Goal: Task Accomplishment & Management: Manage account settings

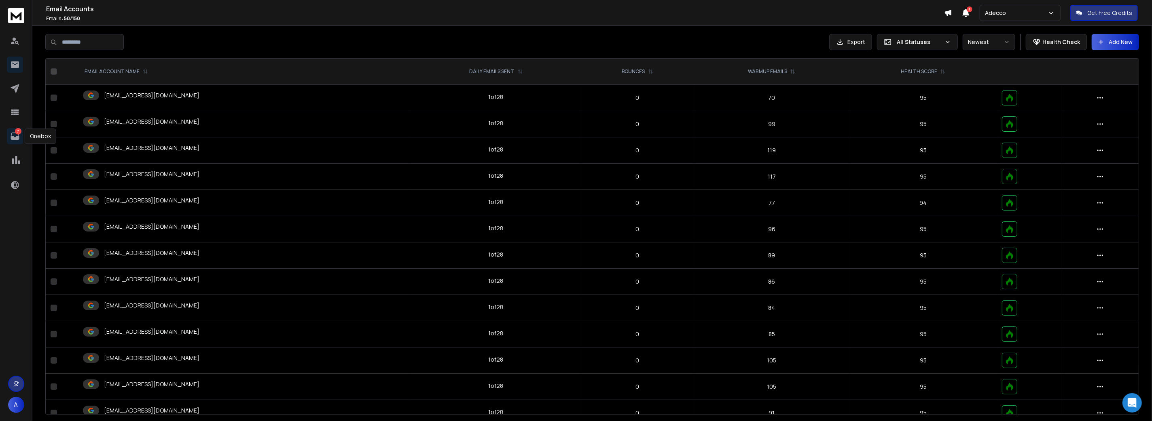
click at [16, 133] on p "7" at bounding box center [18, 131] width 6 height 6
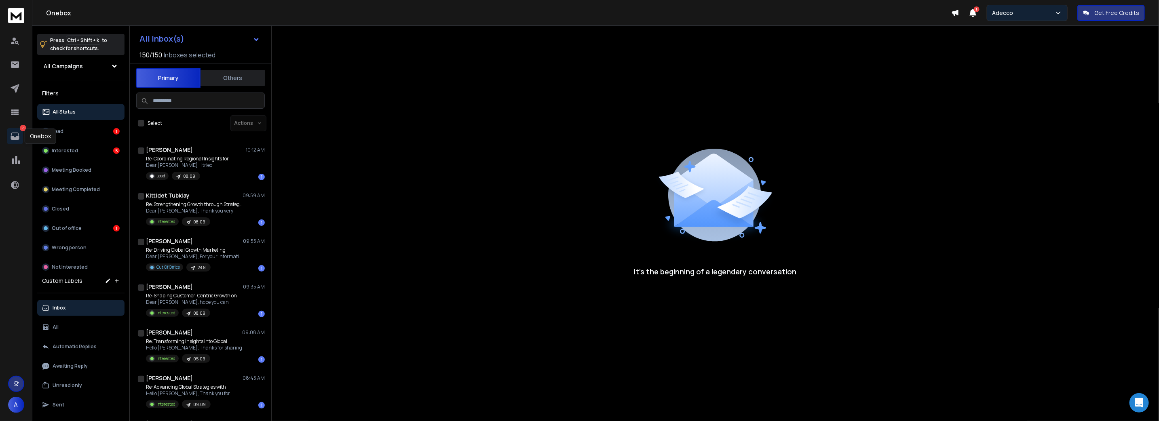
click at [1029, 11] on div "Adecco" at bounding box center [1027, 13] width 70 height 8
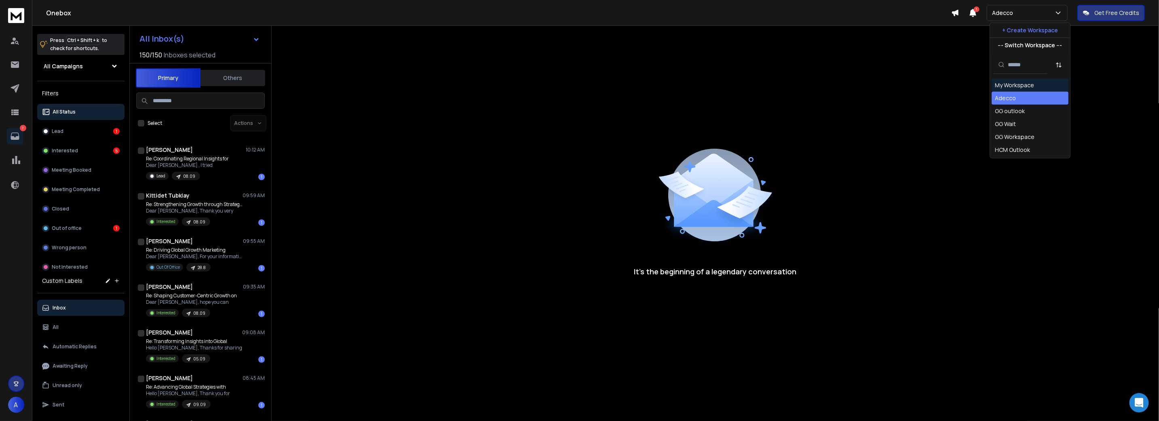
click at [1025, 84] on div "My Workspace" at bounding box center [1014, 85] width 39 height 8
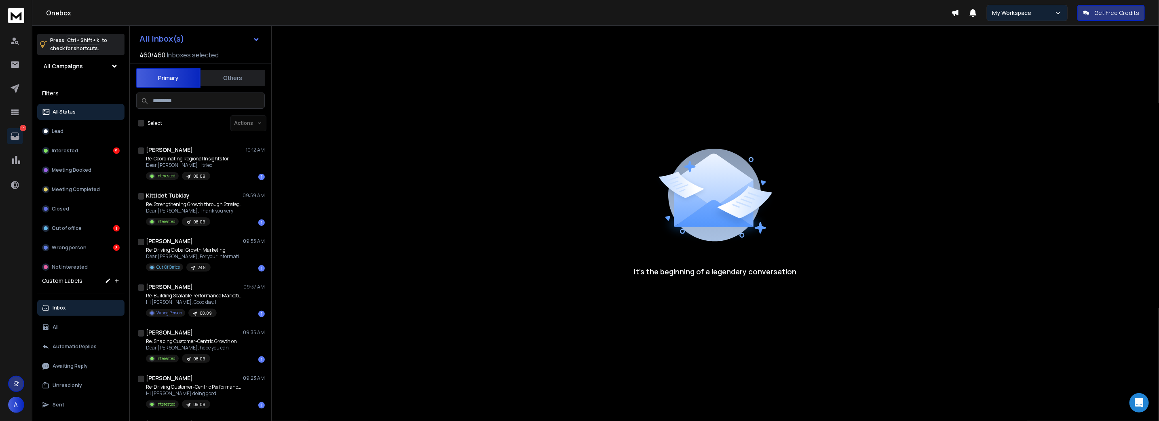
click at [1044, 15] on div "My Workspace" at bounding box center [1027, 13] width 70 height 8
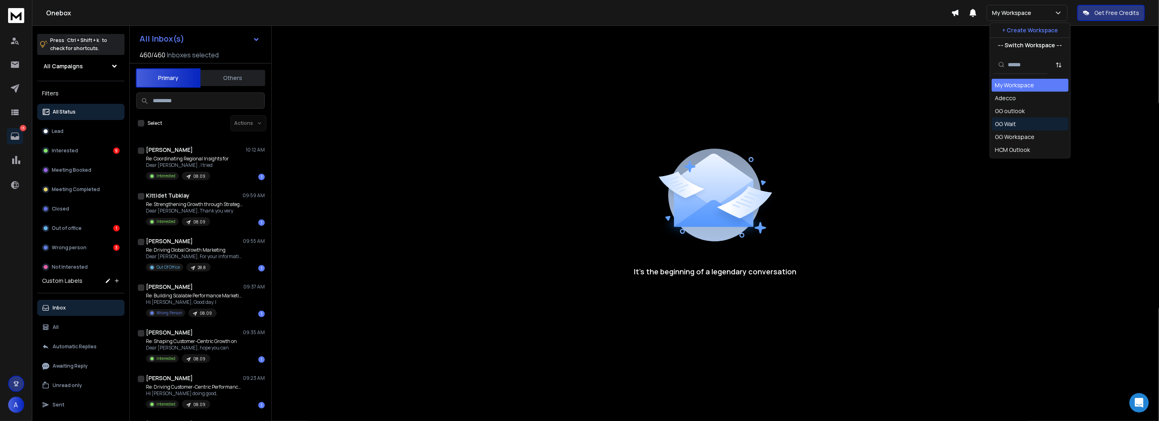
click at [1009, 123] on div "GG Wait" at bounding box center [1005, 124] width 21 height 8
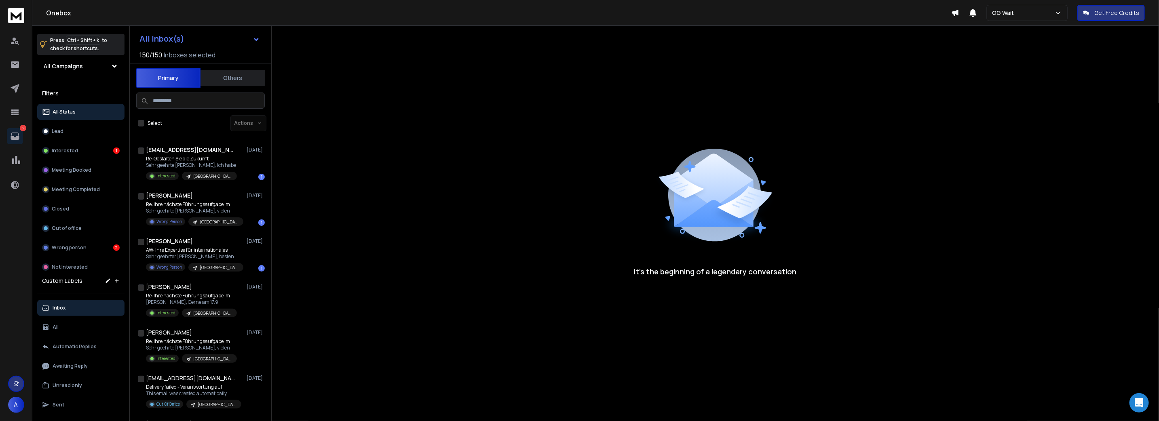
click at [1036, 4] on div "Onebox GG Wait Get Free Credits" at bounding box center [579, 13] width 1159 height 26
click at [1032, 11] on div "GG Wait" at bounding box center [1027, 13] width 70 height 8
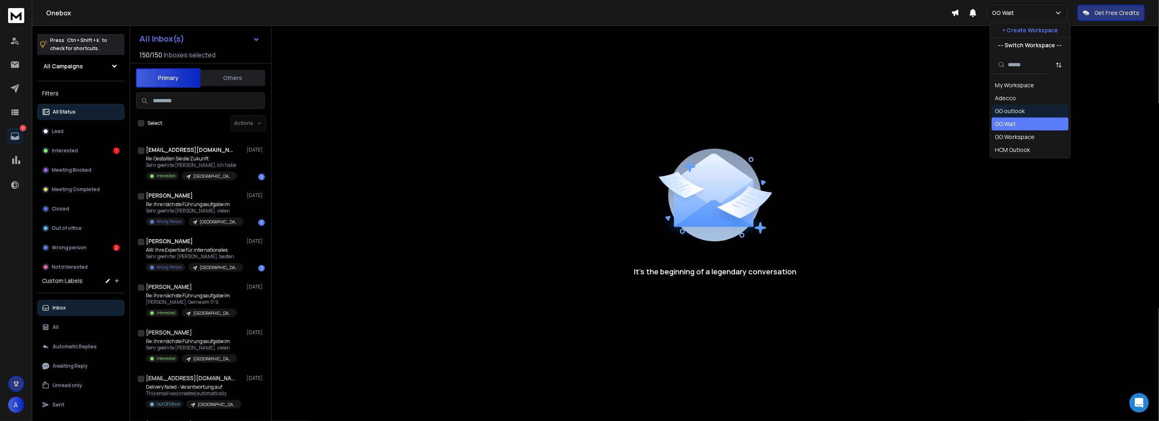
click at [1019, 110] on div "GG outlook" at bounding box center [1010, 111] width 30 height 8
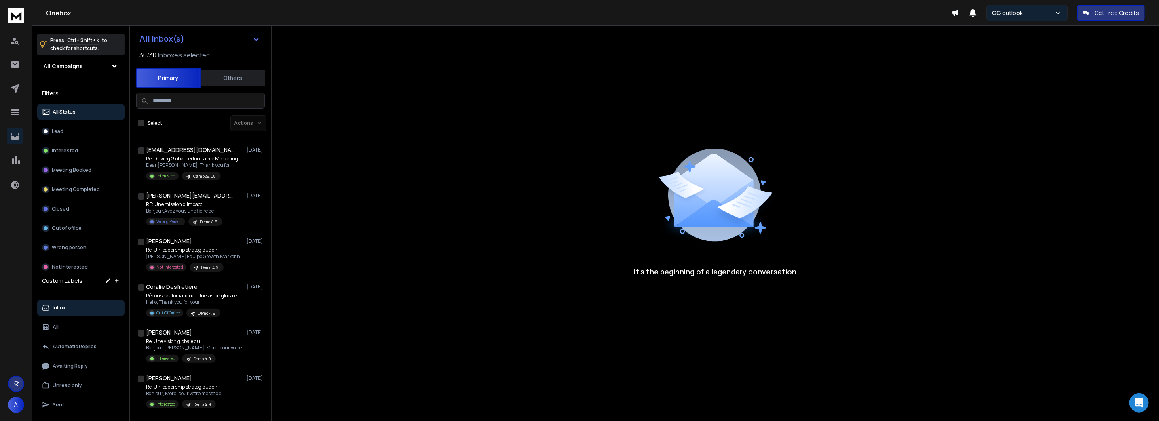
click at [1059, 9] on icon "button" at bounding box center [1059, 13] width 8 height 8
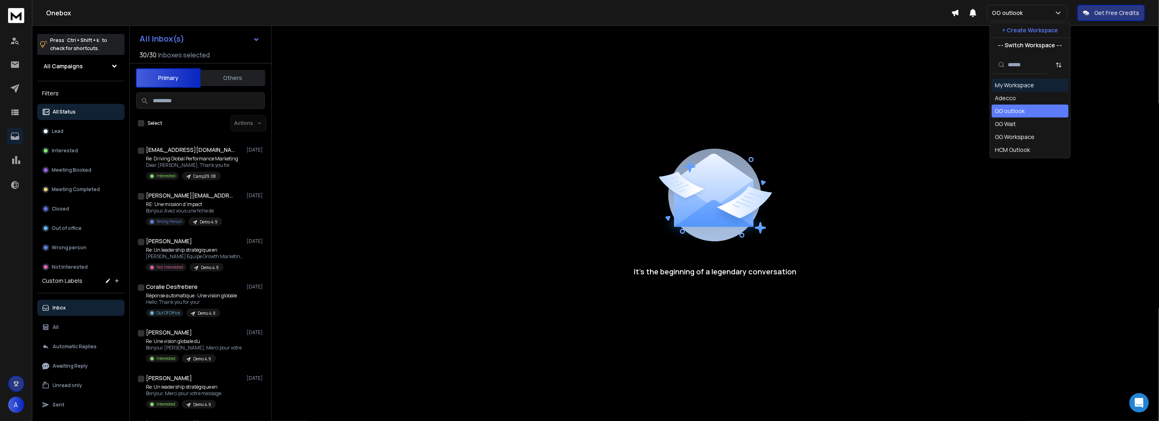
click at [945, 85] on div "It’s the beginning of a legendary conversation" at bounding box center [716, 205] width 888 height 358
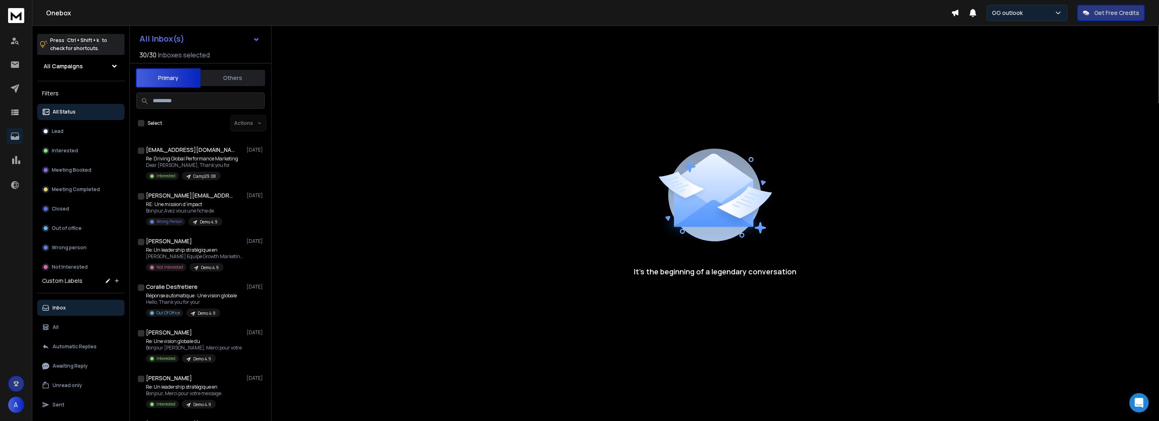
click at [1044, 11] on div "GG outlook" at bounding box center [1027, 13] width 70 height 8
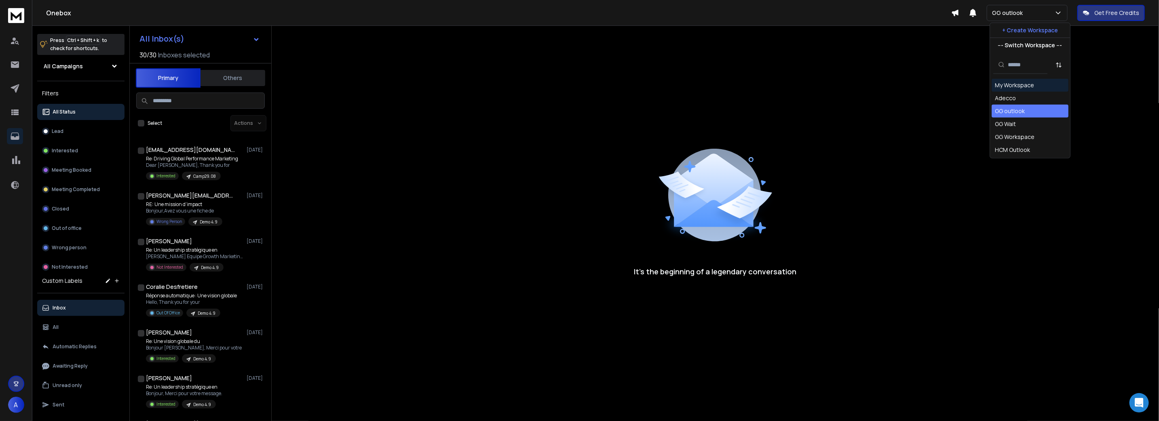
click at [1016, 86] on div "My Workspace" at bounding box center [1014, 85] width 39 height 8
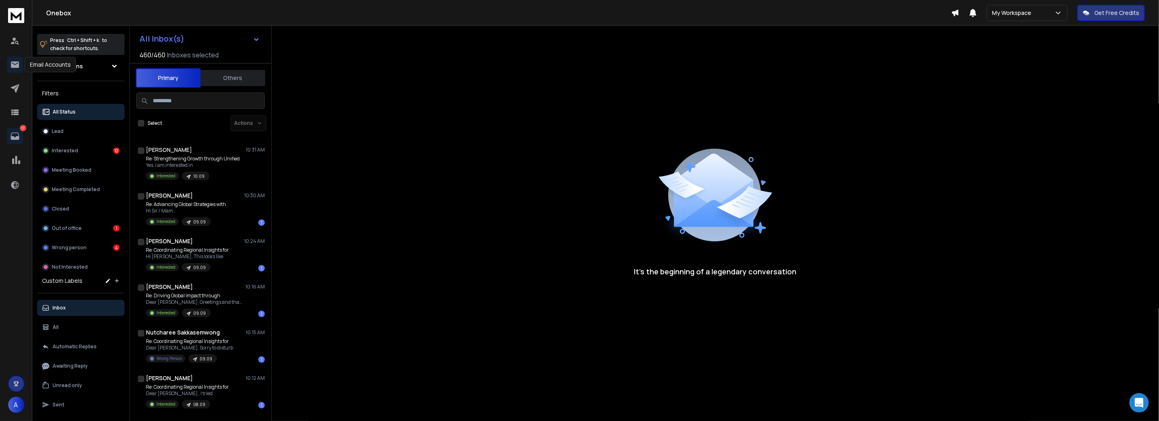
click at [15, 63] on icon at bounding box center [15, 64] width 8 height 6
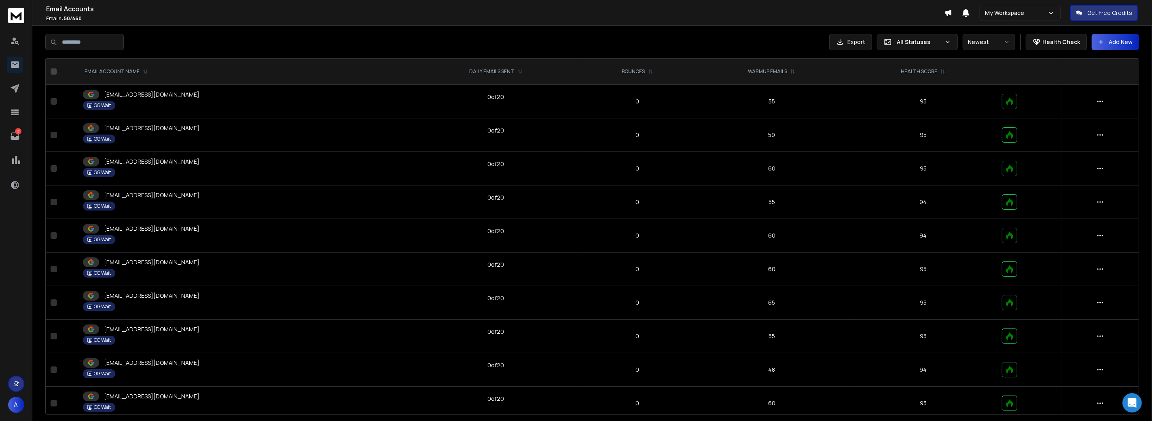
click at [932, 70] on div "HEALTH SCORE" at bounding box center [923, 71] width 135 height 6
click at [942, 72] on icon at bounding box center [943, 72] width 2 height 4
